Goal: Communication & Community: Answer question/provide support

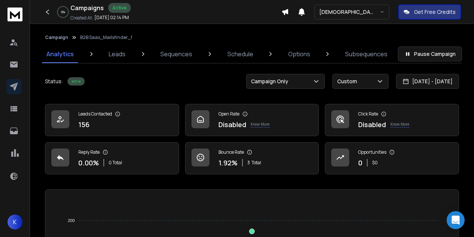
scroll to position [245, 0]
click at [19, 134] on link "1" at bounding box center [13, 130] width 15 height 15
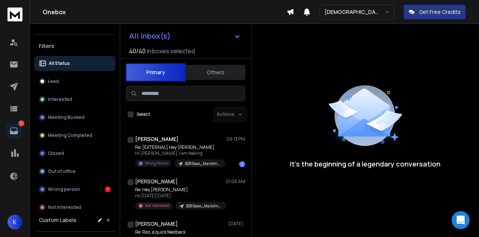
scroll to position [43, 0]
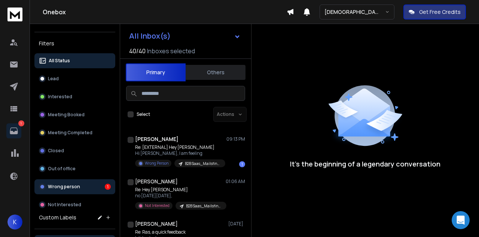
click at [78, 186] on button "Wrong person 1" at bounding box center [74, 186] width 81 height 15
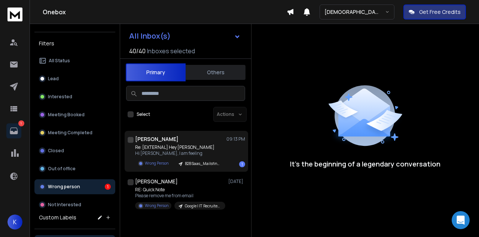
click at [167, 146] on p "Re: [EXTERNAL] Hey [PERSON_NAME]" at bounding box center [180, 147] width 90 height 6
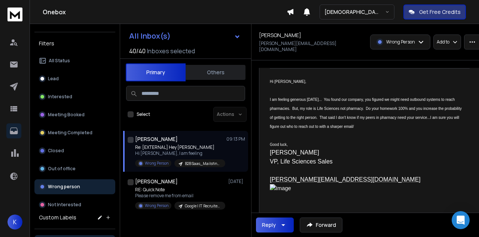
scroll to position [73, 0]
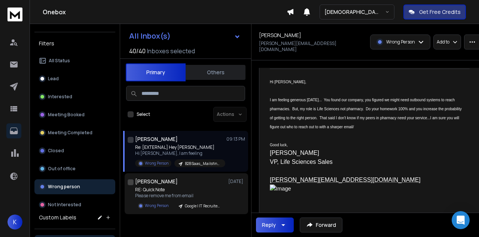
click at [197, 190] on p "RE: Quick Note" at bounding box center [180, 190] width 90 height 6
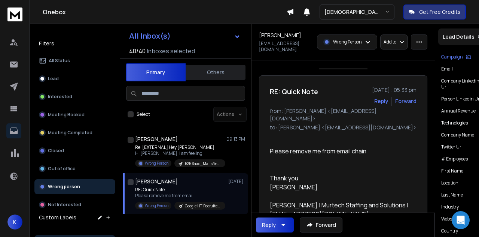
scroll to position [0, 0]
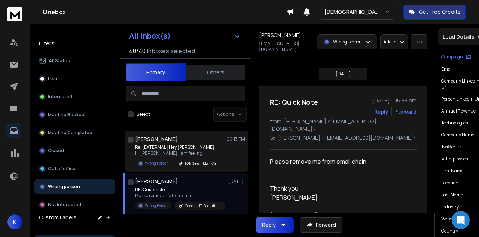
click at [179, 148] on p "Re: [EXTERNAL] Hey [PERSON_NAME]" at bounding box center [180, 147] width 90 height 6
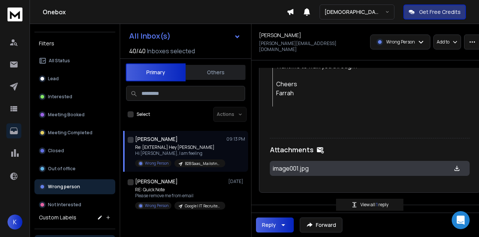
scroll to position [402, 0]
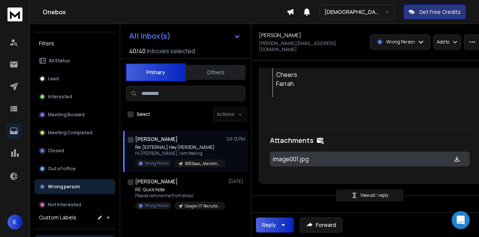
click at [306, 156] on div "image001.jpg" at bounding box center [357, 158] width 169 height 9
click at [305, 194] on div "View all 1 reply" at bounding box center [370, 195] width 237 height 12
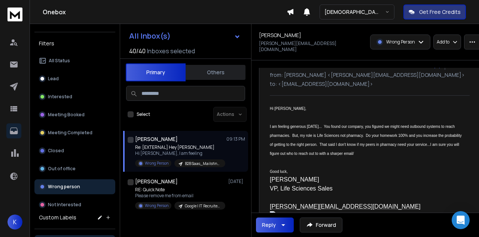
scroll to position [46, 0]
click at [272, 221] on div "Reply" at bounding box center [275, 224] width 26 height 9
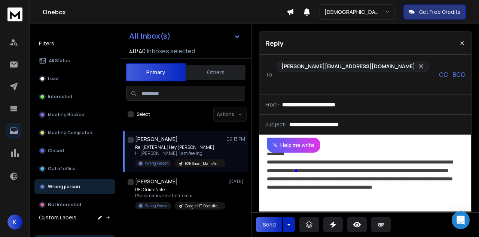
scroll to position [16, 0]
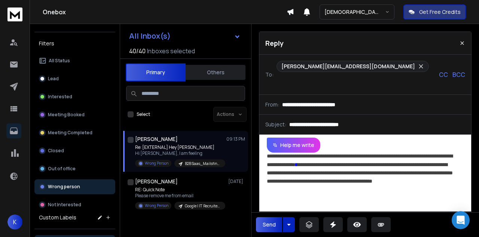
click at [267, 226] on button "Send" at bounding box center [269, 224] width 26 height 15
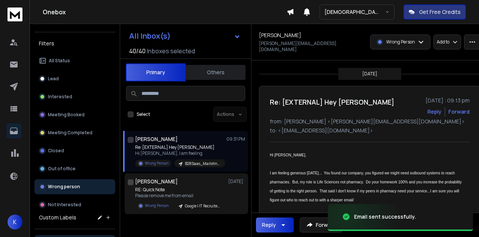
click at [189, 182] on div "[PERSON_NAME] [DATE]" at bounding box center [190, 181] width 110 height 7
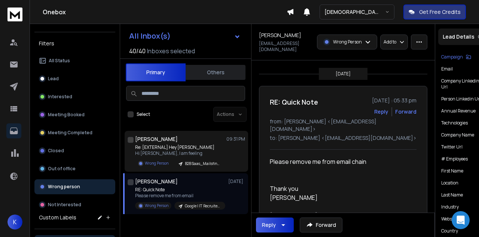
click at [206, 149] on p "Re: [EXTERNAL] Hey [PERSON_NAME]" at bounding box center [180, 147] width 90 height 6
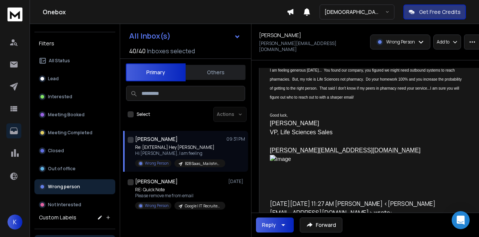
scroll to position [0, 0]
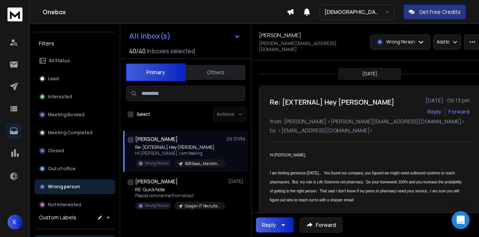
click at [178, 145] on p "Re: [EXTERNAL] Hey [PERSON_NAME]" at bounding box center [180, 147] width 90 height 6
click at [360, 73] on div "[DATE]" at bounding box center [370, 74] width 63 height 12
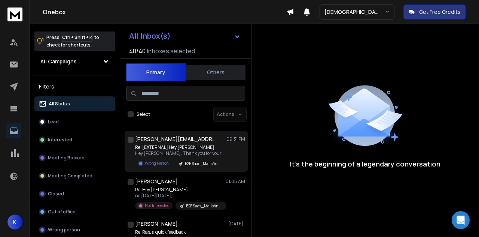
click at [222, 148] on p "Re: [EXTERNAL] Hey [PERSON_NAME]" at bounding box center [180, 147] width 90 height 6
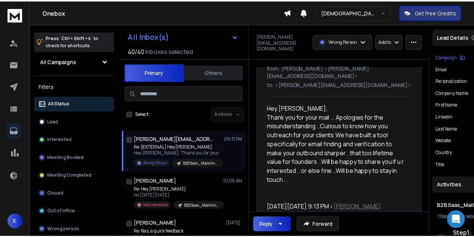
scroll to position [50, 0]
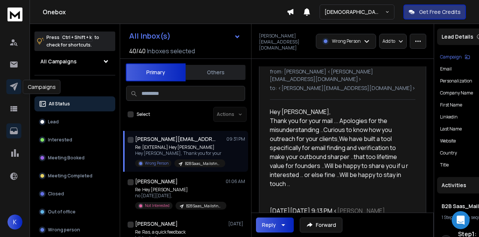
click at [17, 86] on icon at bounding box center [13, 86] width 9 height 9
